Goal: Task Accomplishment & Management: Manage account settings

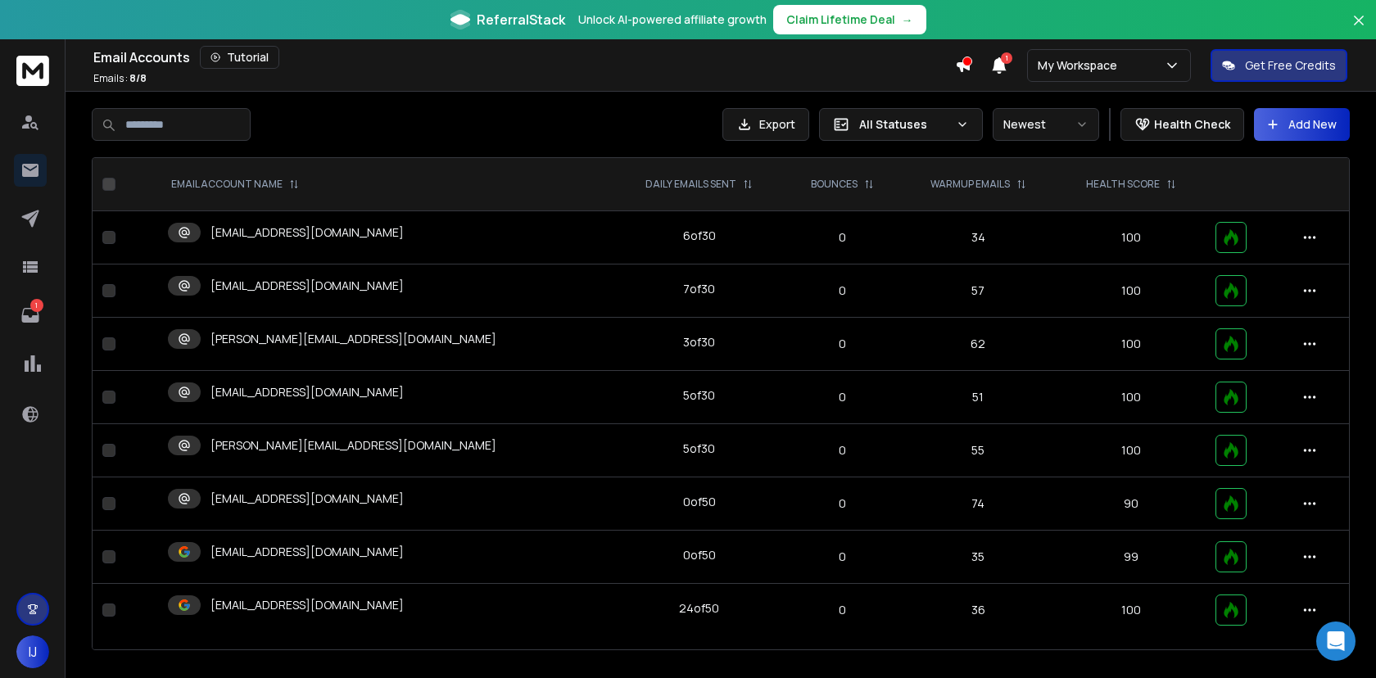
click at [1310, 130] on button "Add New" at bounding box center [1302, 124] width 96 height 33
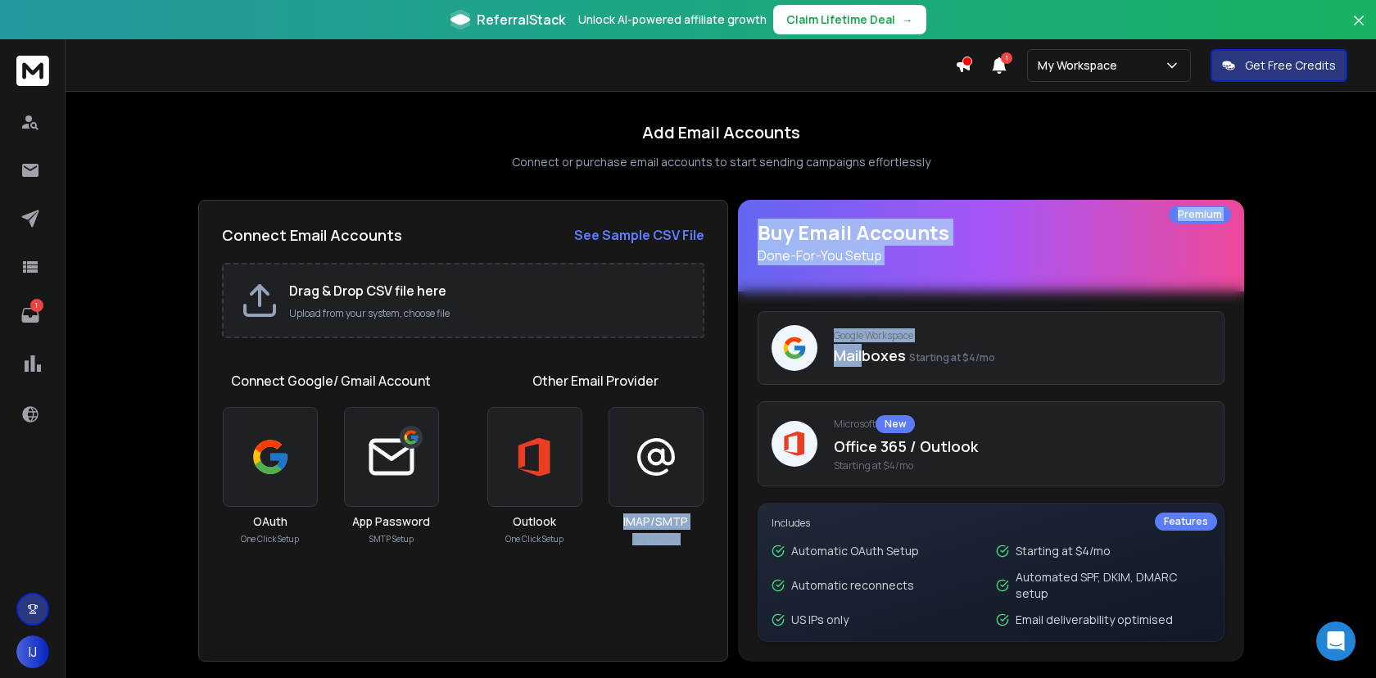
drag, startPoint x: 868, startPoint y: 365, endPoint x: 464, endPoint y: 704, distance: 528.1
click at [464, 678] on html "ReferralStack Unlock AI-powered affiliate growth Lifetime Deals available! Clai…" at bounding box center [688, 339] width 1376 height 678
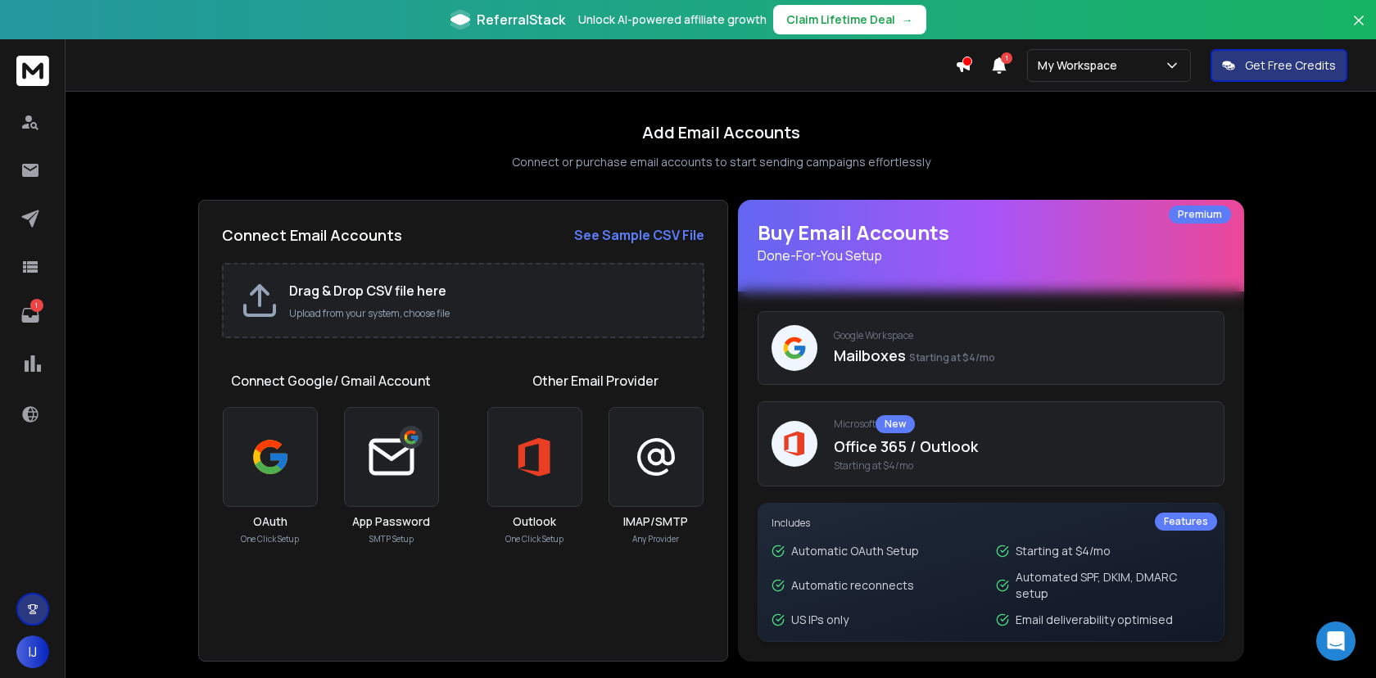
click at [362, 627] on div "Connect Email Accounts See Sample CSV File Drag & Drop CSV file here Upload fro…" at bounding box center [463, 431] width 530 height 462
click at [995, 76] on div "1 My Workspace Get Free Credits" at bounding box center [1151, 65] width 392 height 33
click at [999, 71] on icon at bounding box center [999, 65] width 16 height 16
click at [964, 66] on icon at bounding box center [963, 65] width 13 height 13
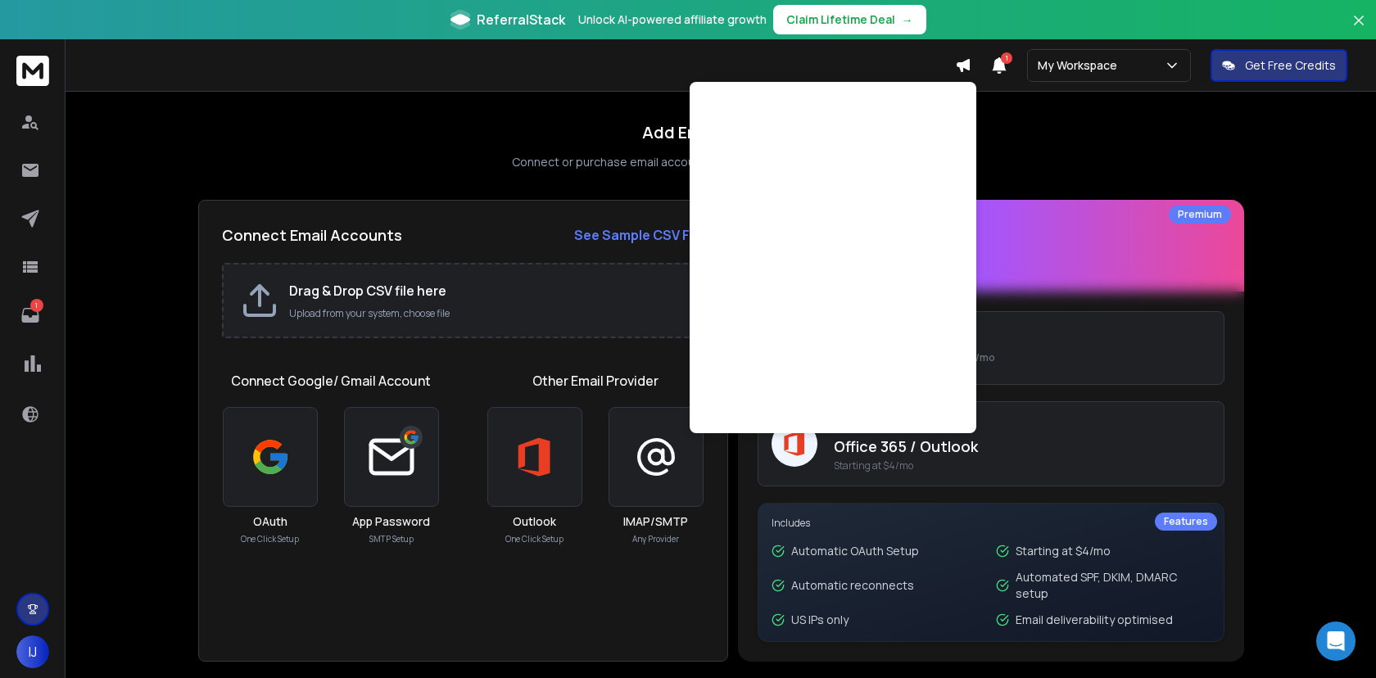
click at [1043, 123] on div "Add Email Accounts Connect or purchase email accounts to start sending campaign…" at bounding box center [721, 145] width 1311 height 49
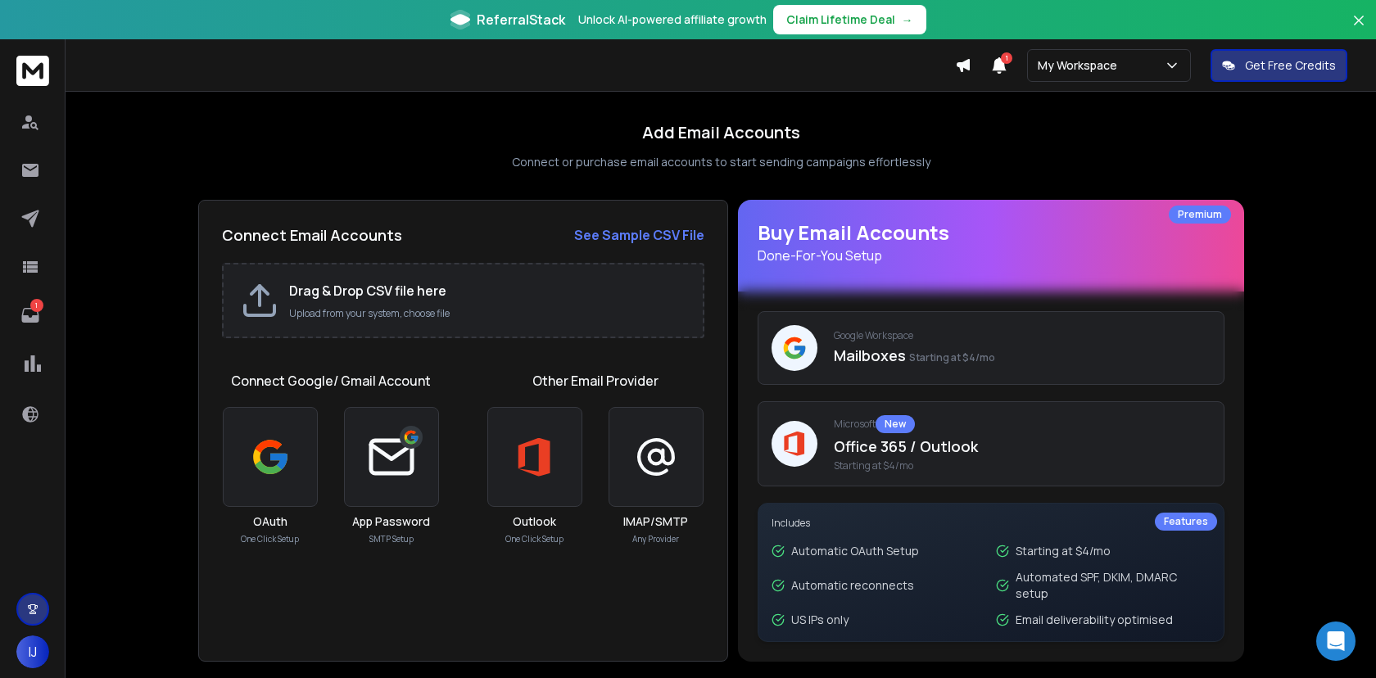
click at [288, 478] on icon at bounding box center [270, 457] width 41 height 49
click at [23, 314] on icon at bounding box center [30, 316] width 20 height 20
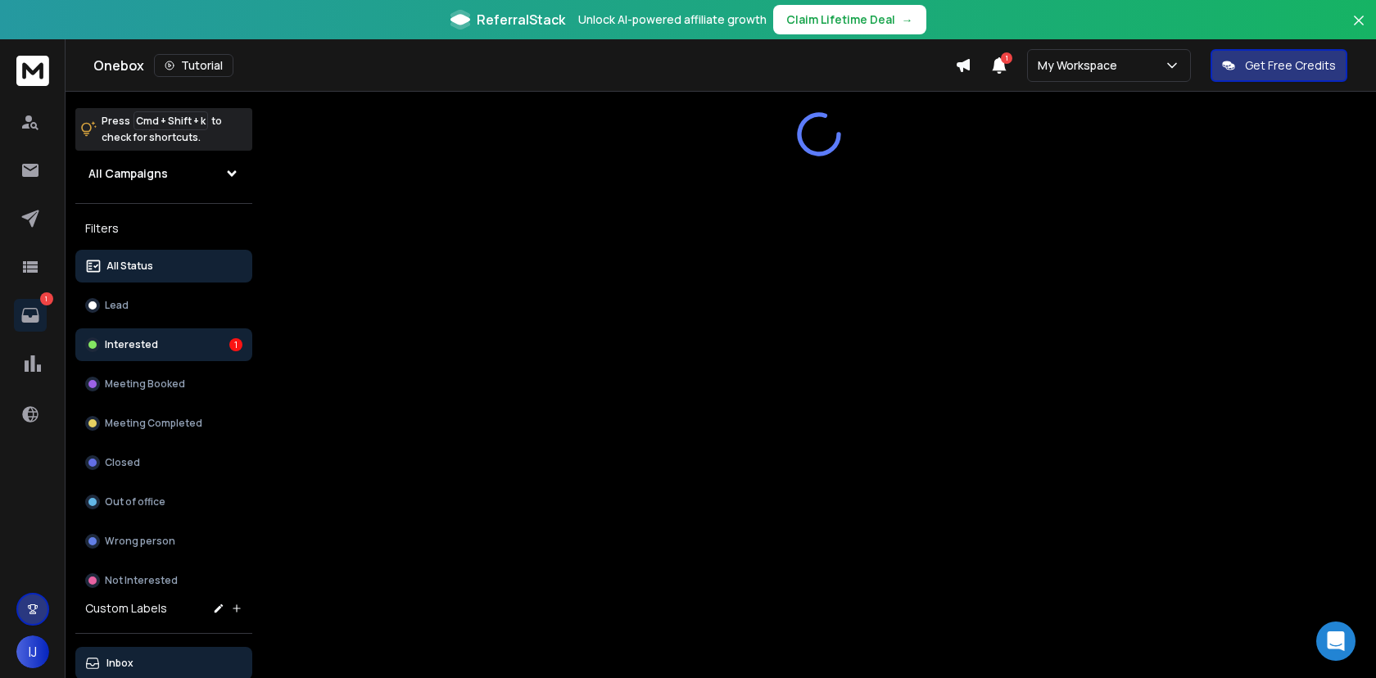
click at [143, 332] on button "Interested 1" at bounding box center [163, 345] width 177 height 33
click at [25, 153] on div "1" at bounding box center [33, 271] width 38 height 331
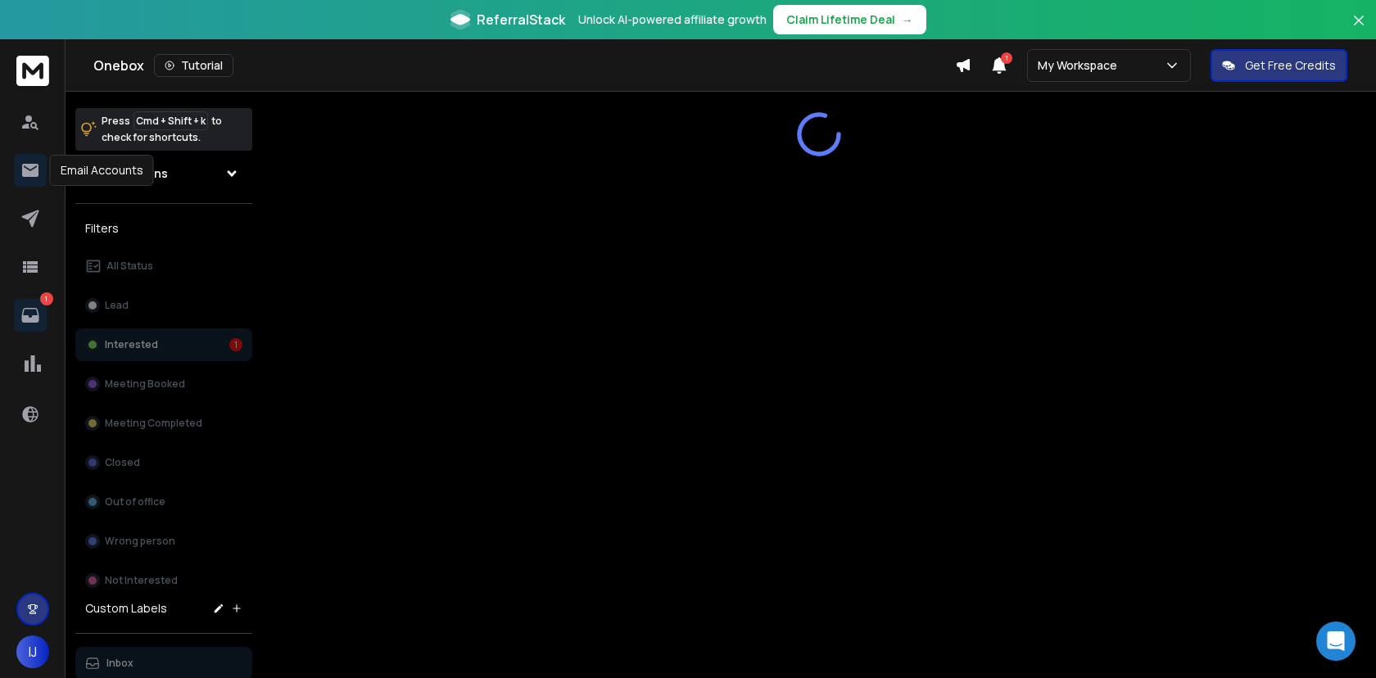
click at [27, 170] on icon at bounding box center [30, 170] width 16 height 13
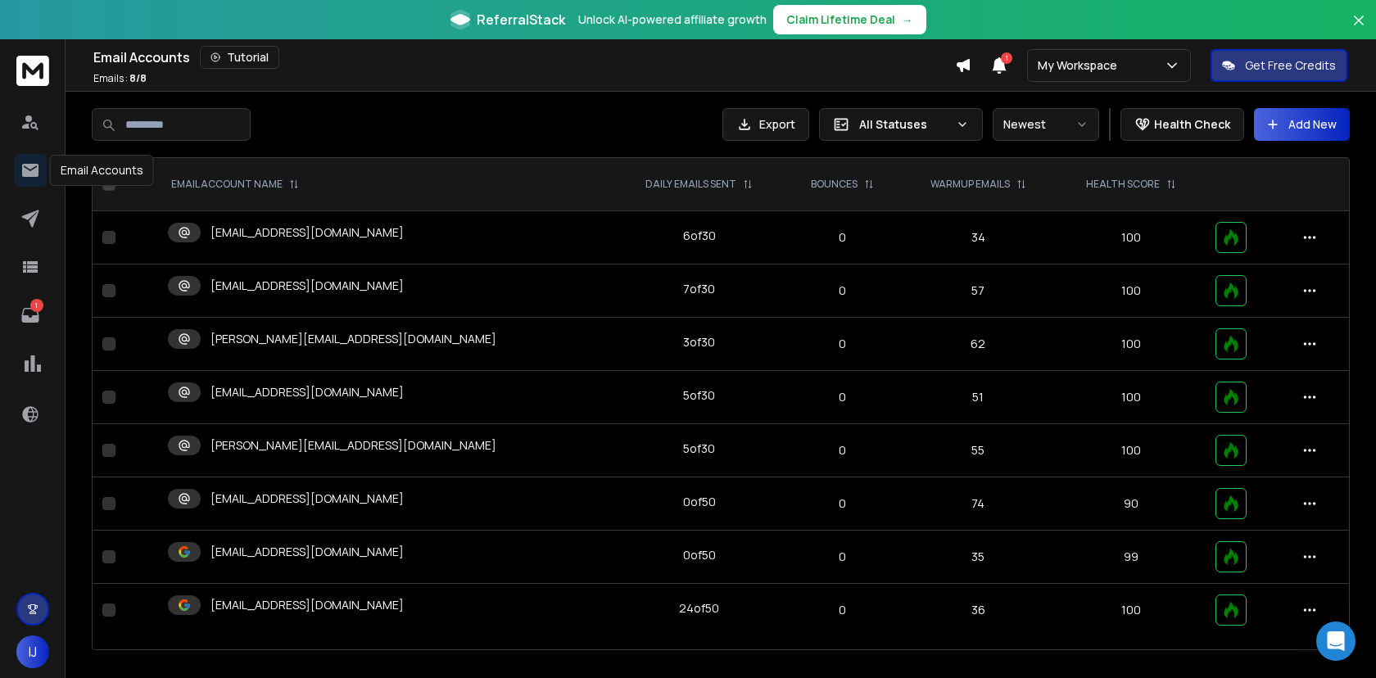
click at [23, 164] on icon at bounding box center [30, 170] width 16 height 13
click at [1291, 128] on button "Add New" at bounding box center [1302, 124] width 96 height 33
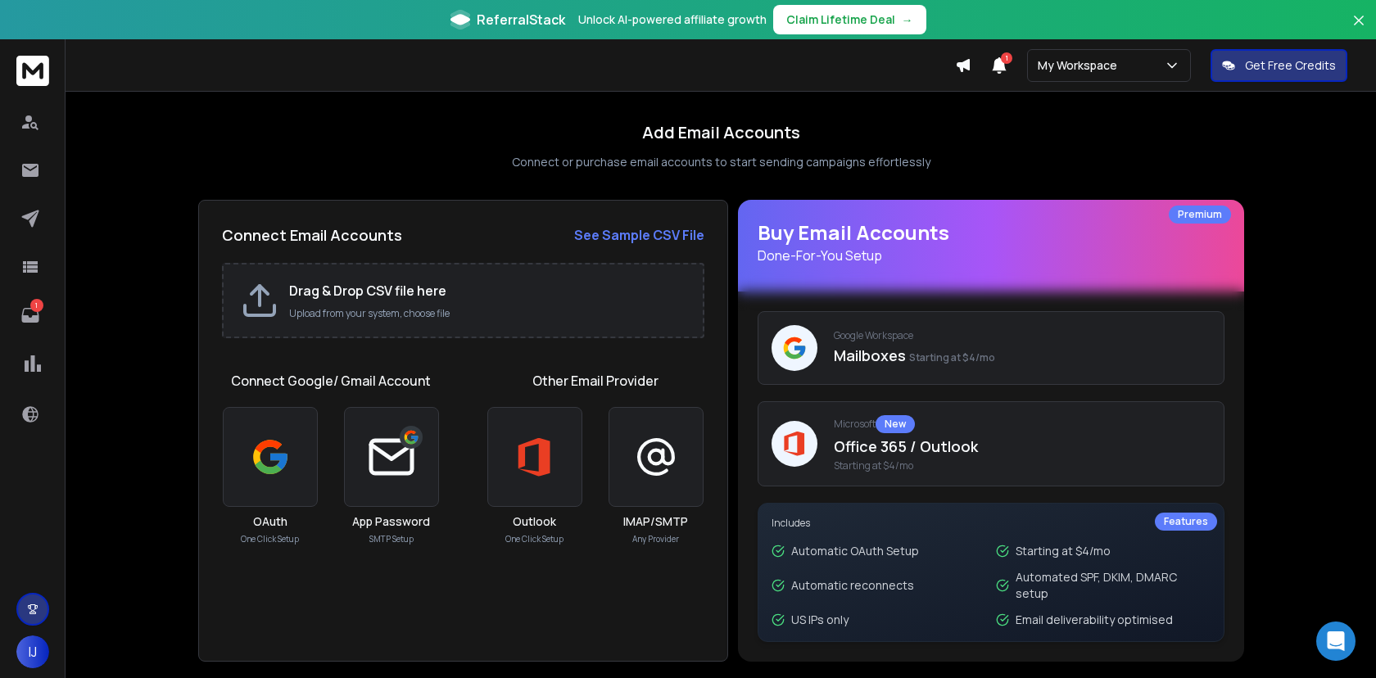
click at [405, 459] on icon at bounding box center [391, 457] width 49 height 49
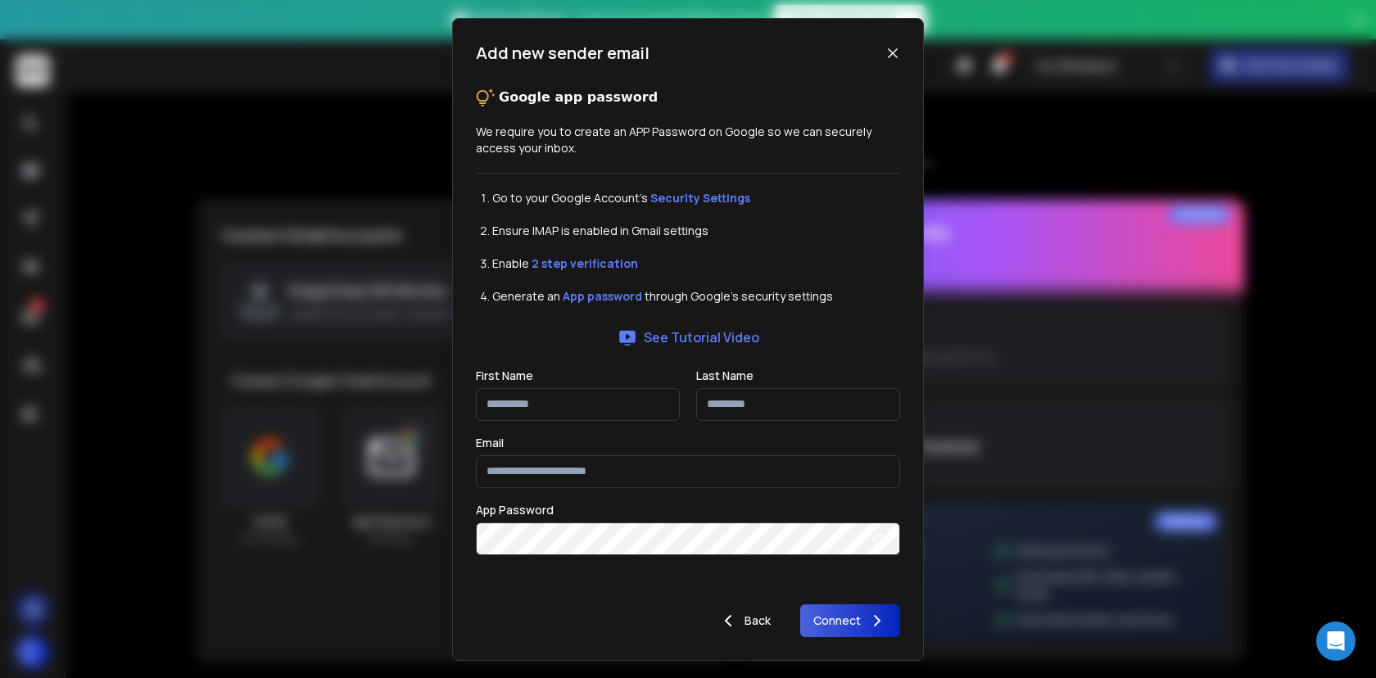
type input "**********"
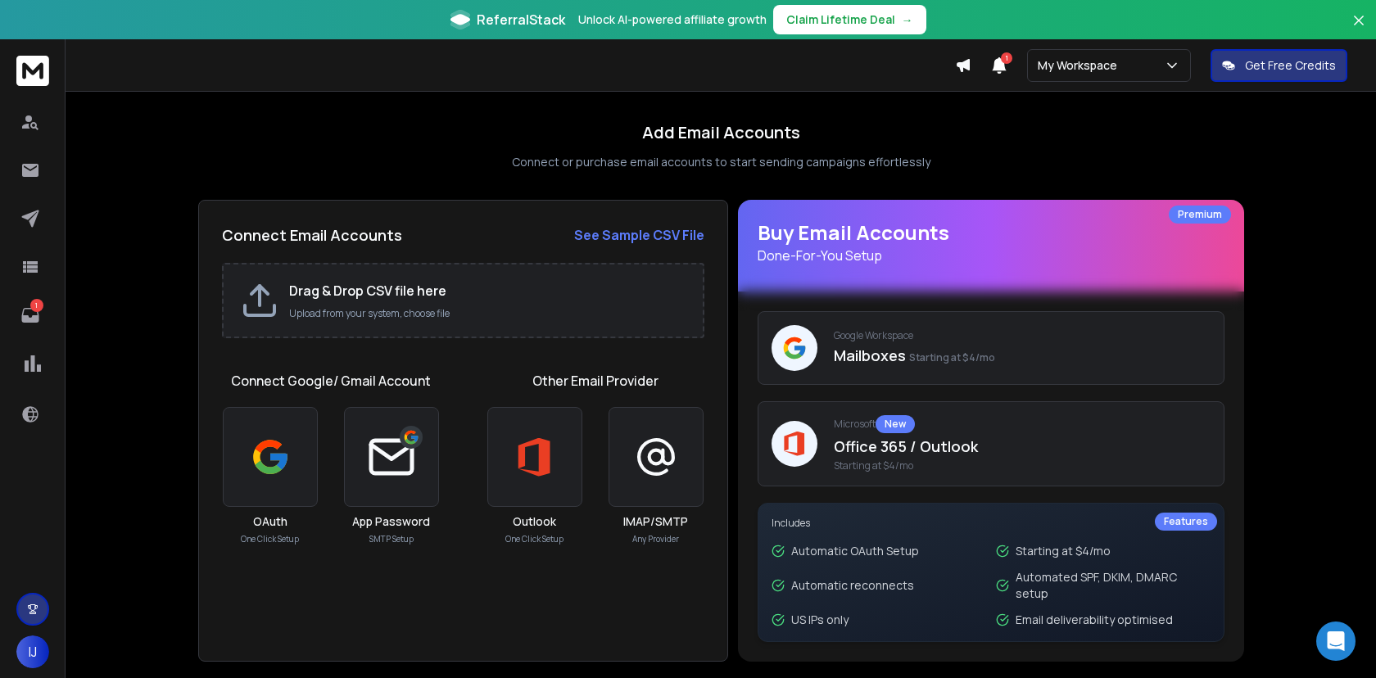
click at [266, 469] on icon at bounding box center [268, 467] width 27 height 14
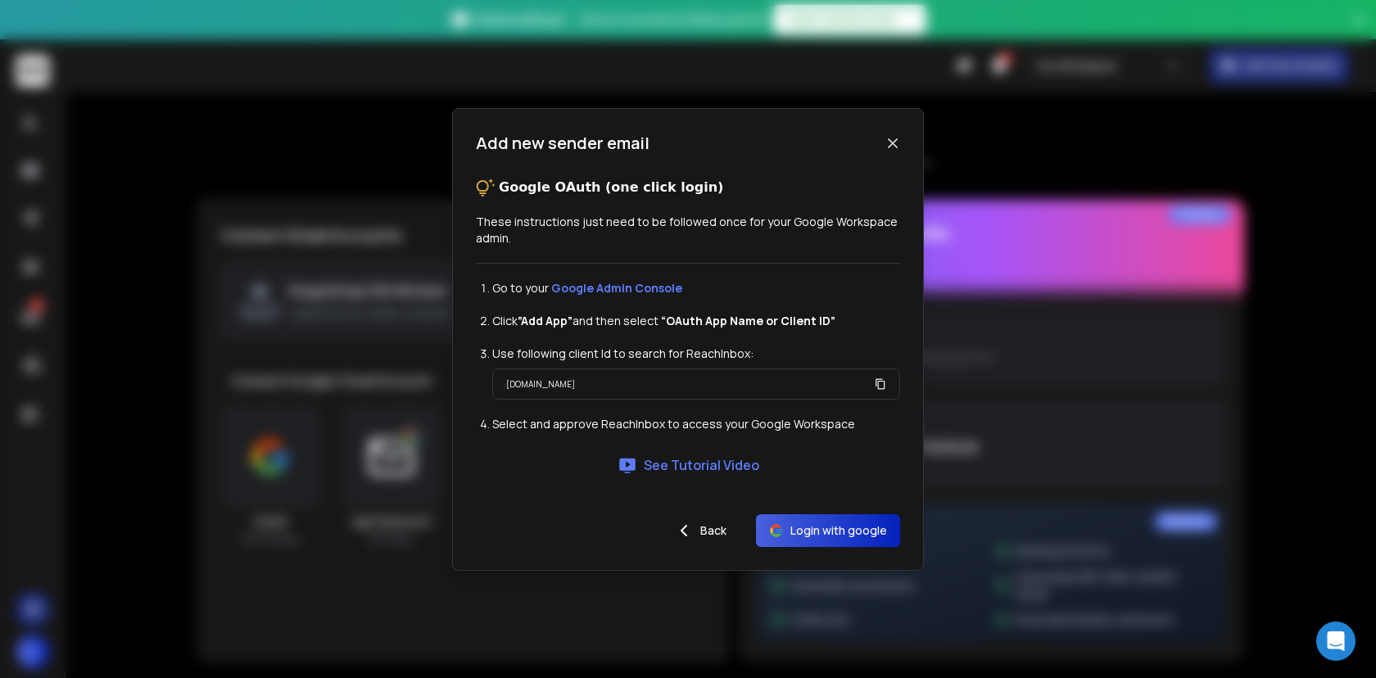
click at [853, 535] on button "Login with google" at bounding box center [828, 531] width 144 height 33
